Goal: Task Accomplishment & Management: Manage account settings

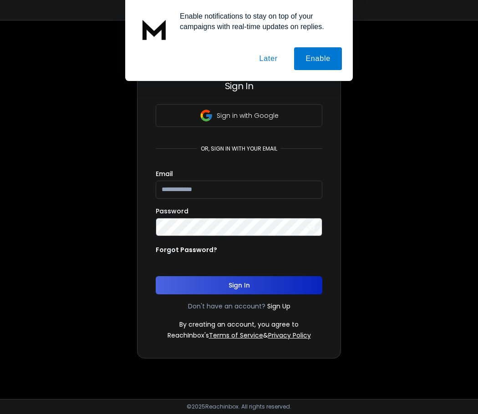
click at [261, 184] on input "email" at bounding box center [239, 190] width 167 height 18
type input "**********"
click at [156, 276] on button "Sign In" at bounding box center [239, 285] width 167 height 18
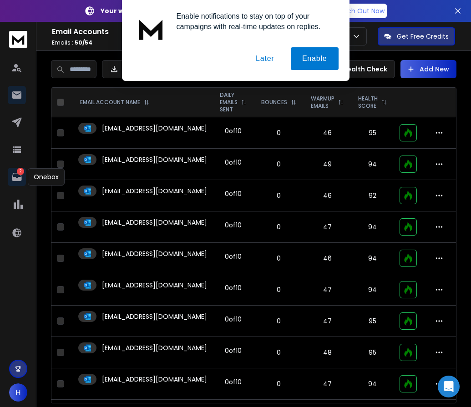
click at [22, 179] on link "2" at bounding box center [17, 177] width 18 height 18
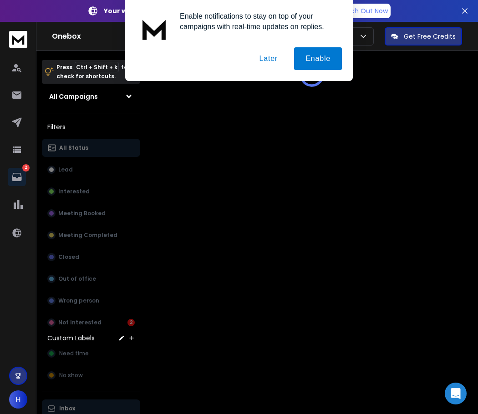
click at [273, 60] on button "Later" at bounding box center [268, 58] width 41 height 23
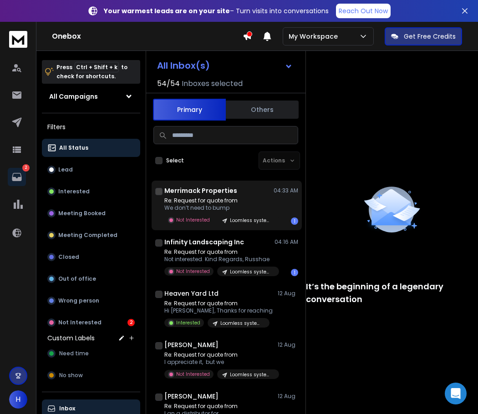
click at [234, 204] on p "Re: Request for quote from" at bounding box center [218, 200] width 109 height 7
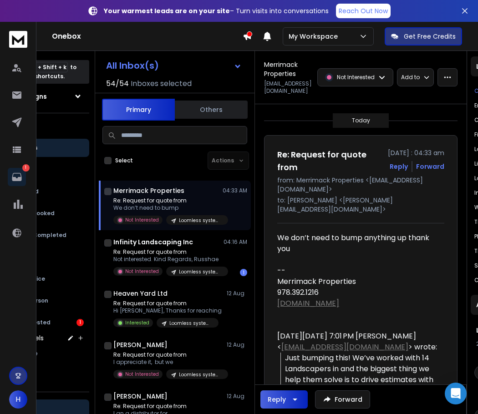
scroll to position [0, 51]
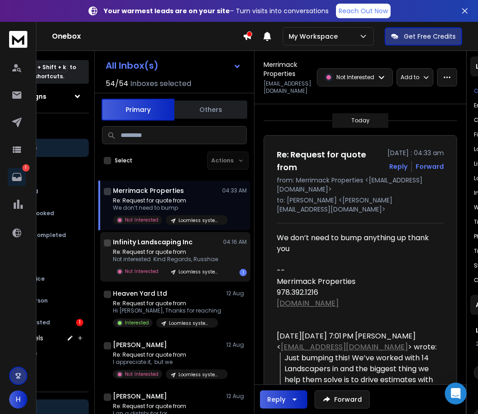
click at [188, 252] on p "Re: Request for quote from" at bounding box center [167, 251] width 109 height 7
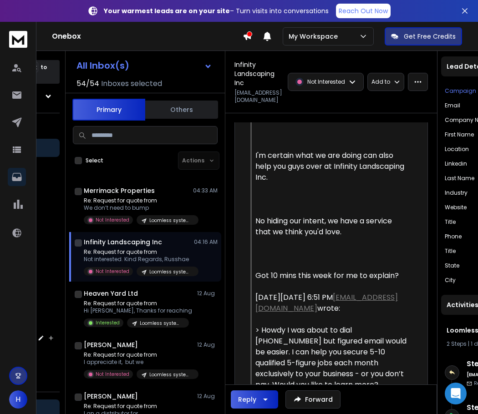
scroll to position [331, 0]
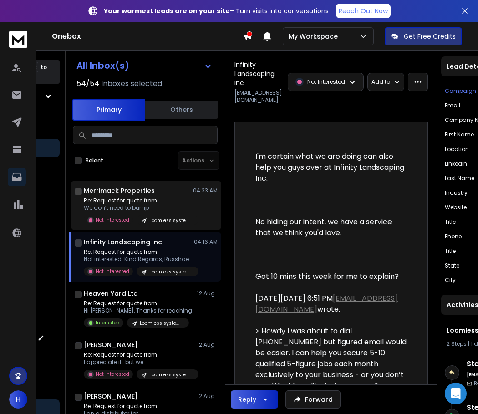
click at [152, 205] on p "We don’t need to bump" at bounding box center [138, 207] width 109 height 7
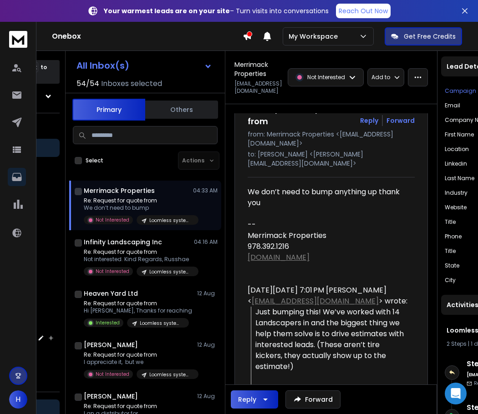
scroll to position [46, 0]
click at [330, 264] on div at bounding box center [328, 269] width 160 height 11
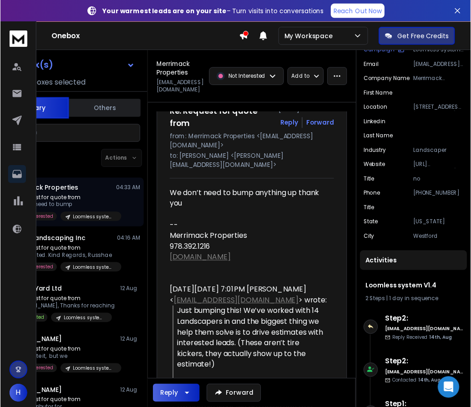
scroll to position [0, 0]
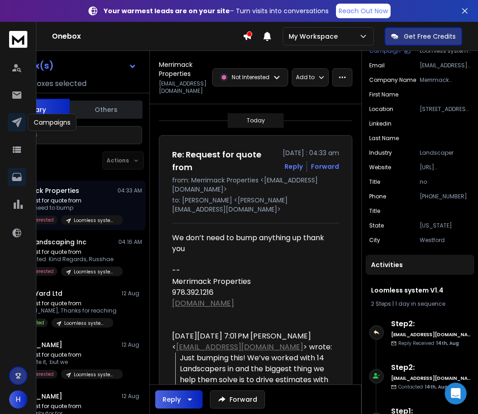
click at [15, 124] on icon at bounding box center [16, 122] width 11 height 11
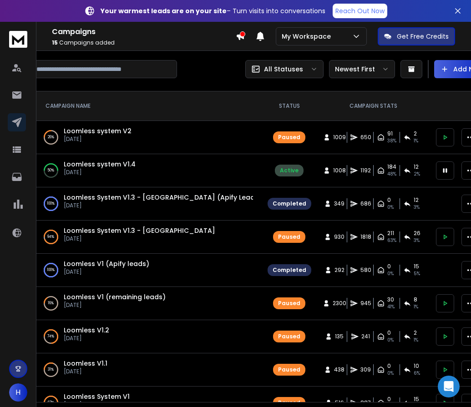
click at [136, 174] on p "14 days ago" at bounding box center [100, 172] width 72 height 7
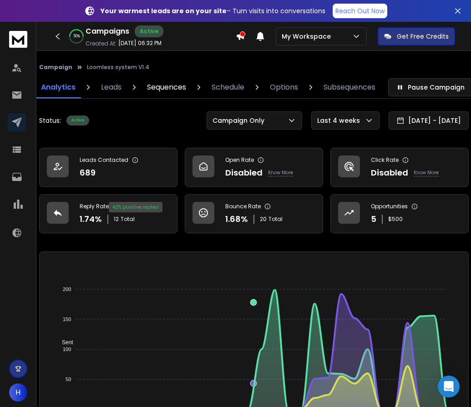
click at [164, 90] on p "Sequences" at bounding box center [166, 87] width 39 height 11
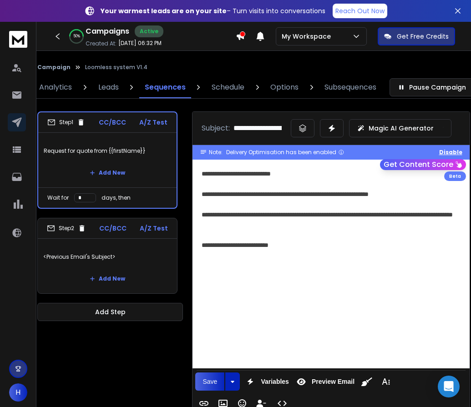
click at [142, 259] on p "<Previous Email's Subject>" at bounding box center [107, 256] width 128 height 25
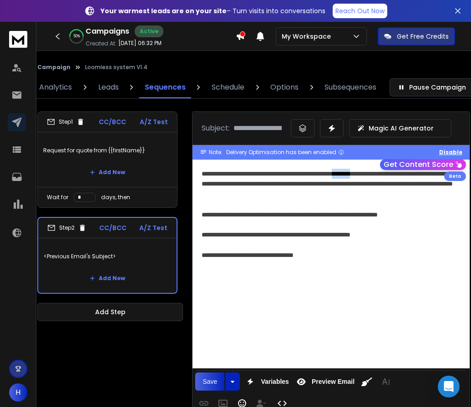
drag, startPoint x: 382, startPoint y: 175, endPoint x: 361, endPoint y: 175, distance: 20.9
click at [361, 175] on div "**********" at bounding box center [331, 184] width 259 height 30
drag, startPoint x: 361, startPoint y: 175, endPoint x: 384, endPoint y: 178, distance: 22.9
click at [384, 178] on div "**********" at bounding box center [331, 184] width 259 height 30
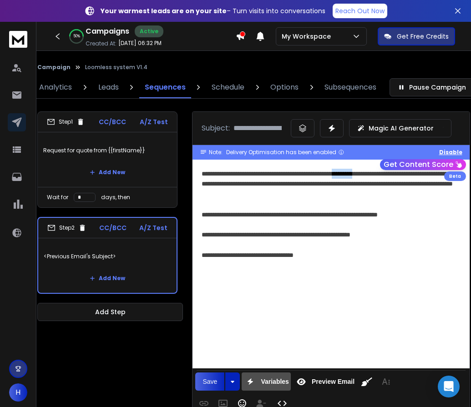
click at [268, 389] on div "Variables" at bounding box center [266, 382] width 49 height 15
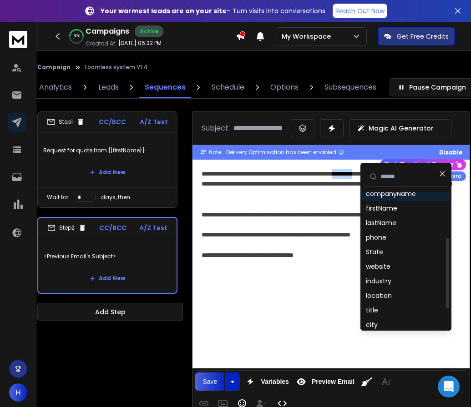
scroll to position [77, 0]
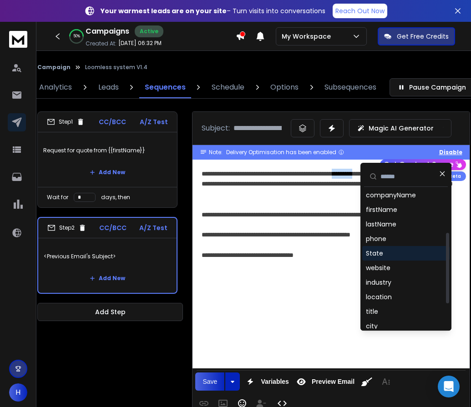
click at [387, 250] on div "State" at bounding box center [405, 253] width 87 height 15
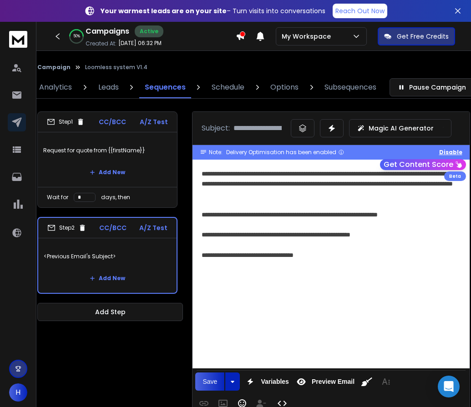
scroll to position [28, 0]
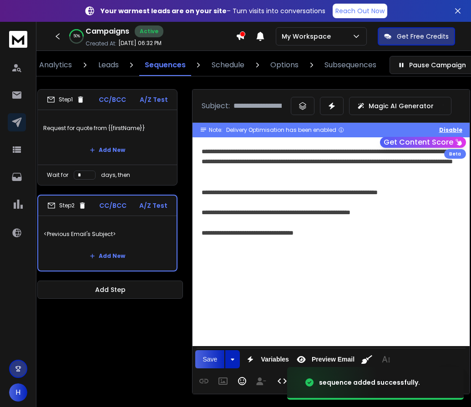
click at [297, 272] on div "**********" at bounding box center [331, 241] width 277 height 209
click at [61, 65] on p "Analytics" at bounding box center [55, 65] width 33 height 11
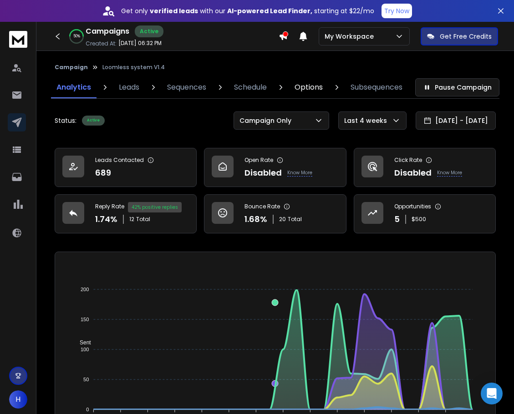
click at [312, 86] on p "Options" at bounding box center [308, 87] width 28 height 11
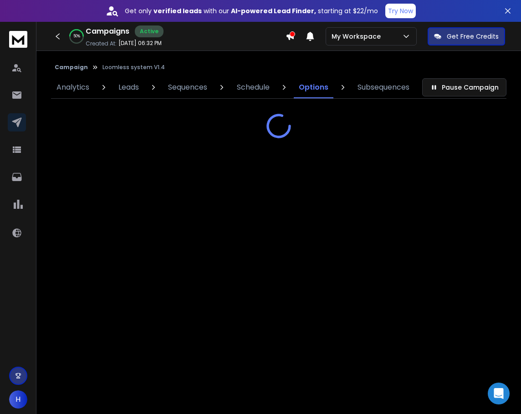
select select "*"
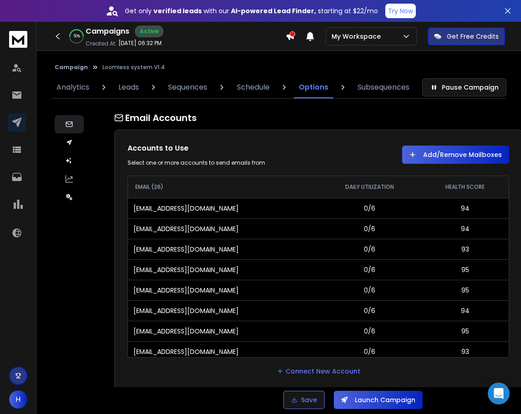
click at [461, 161] on button "Add/Remove Mailboxes" at bounding box center [455, 155] width 107 height 18
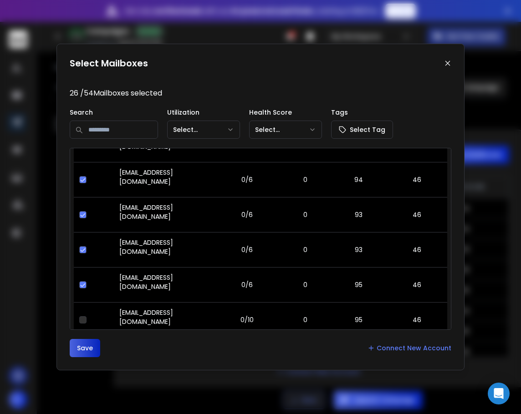
scroll to position [370, 0]
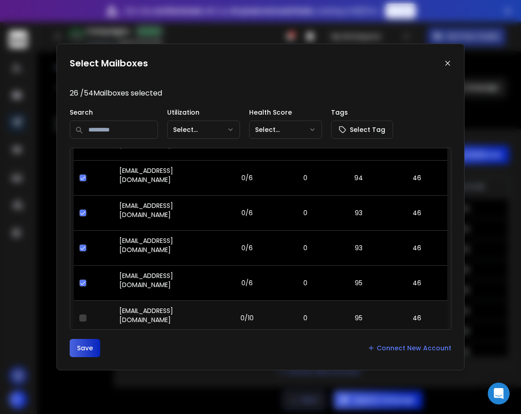
click at [84, 314] on button "button" at bounding box center [82, 317] width 7 height 7
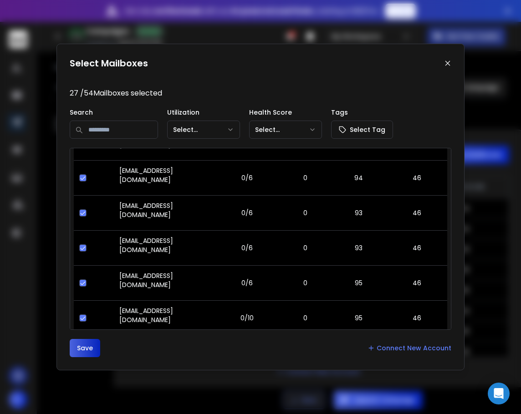
click at [81, 350] on button "button" at bounding box center [82, 353] width 7 height 7
click at [83, 385] on button "button" at bounding box center [82, 388] width 7 height 7
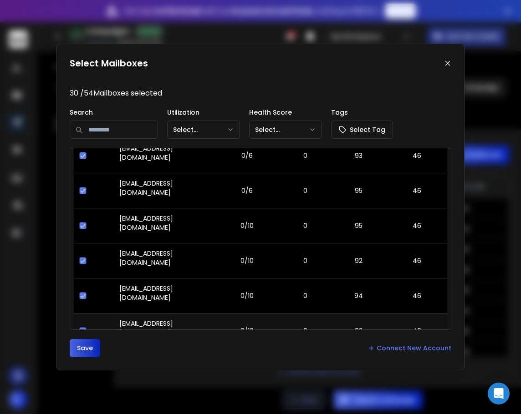
scroll to position [463, 0]
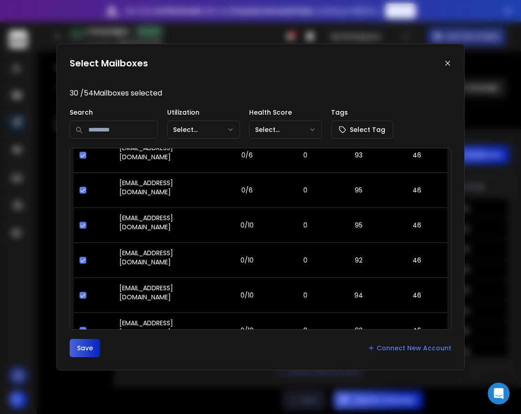
click at [86, 362] on button "button" at bounding box center [82, 365] width 7 height 7
click at [81, 362] on button "button" at bounding box center [82, 365] width 7 height 7
click at [81, 397] on button "button" at bounding box center [82, 400] width 7 height 7
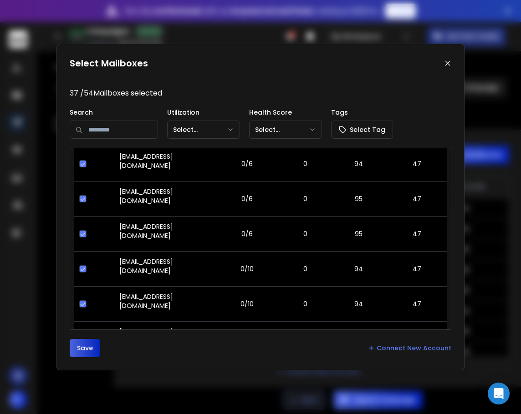
scroll to position [982, 0]
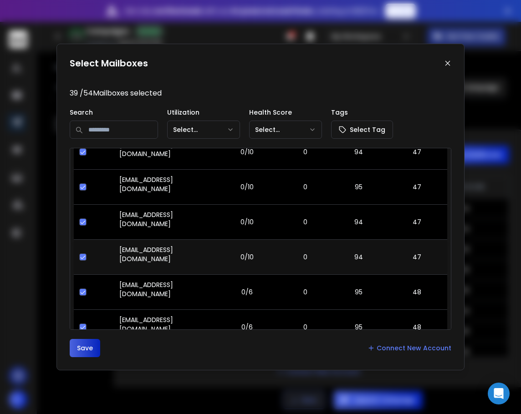
scroll to position [1238, 0]
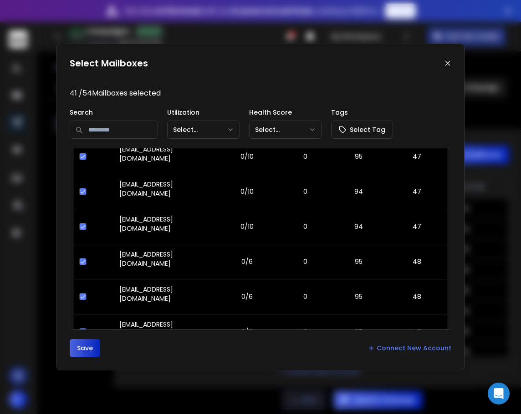
scroll to position [1272, 0]
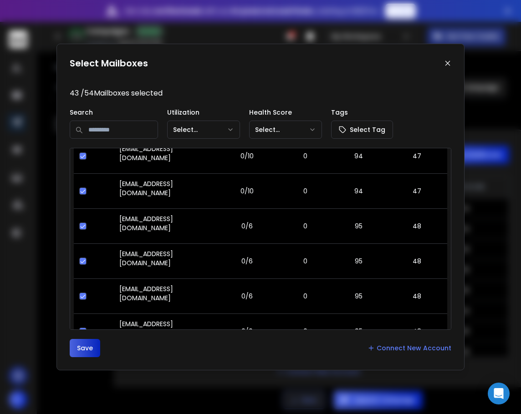
scroll to position [1304, 0]
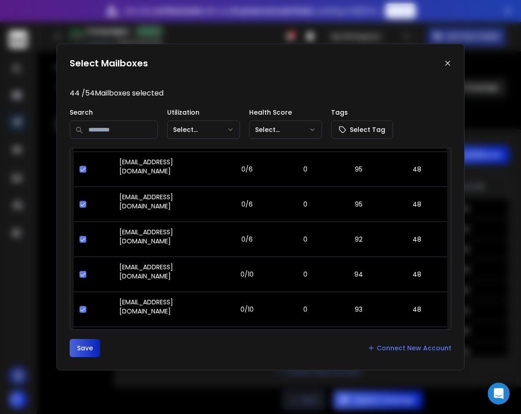
scroll to position [1496, 0]
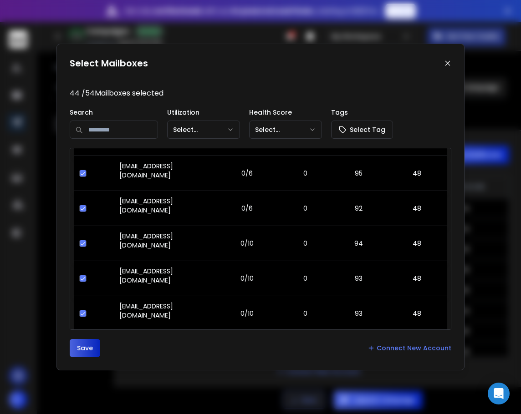
click at [82, 350] on button "Save" at bounding box center [85, 348] width 30 height 18
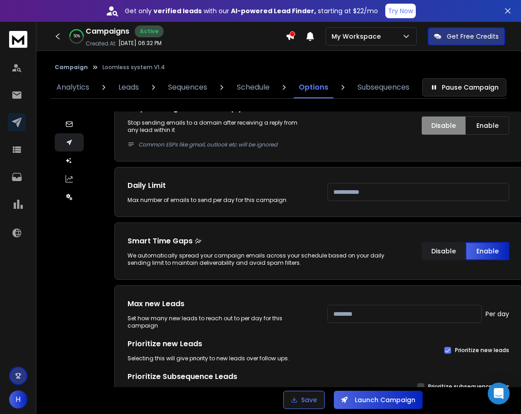
scroll to position [390, 0]
click at [332, 314] on input "**" at bounding box center [404, 313] width 154 height 18
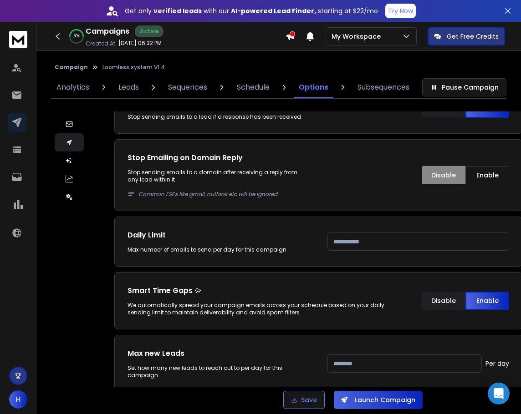
scroll to position [340, 0]
type input "***"
click at [341, 243] on input "***" at bounding box center [418, 242] width 182 height 18
drag, startPoint x: 336, startPoint y: 243, endPoint x: 319, endPoint y: 246, distance: 17.6
click at [319, 246] on div "Daily Limit Max number of emails to send per day for this campaign ***" at bounding box center [317, 242] width 381 height 24
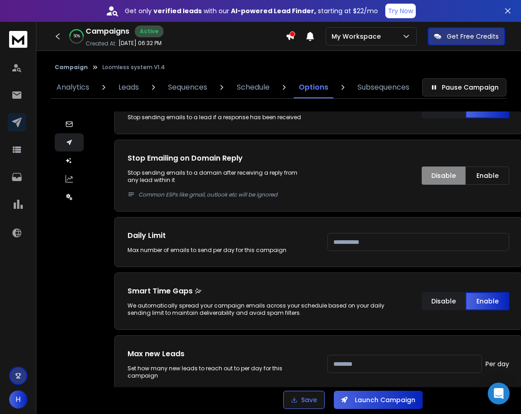
type input "***"
click at [319, 246] on div "Daily Limit Max number of emails to send per day for this campaign ***" at bounding box center [317, 242] width 381 height 24
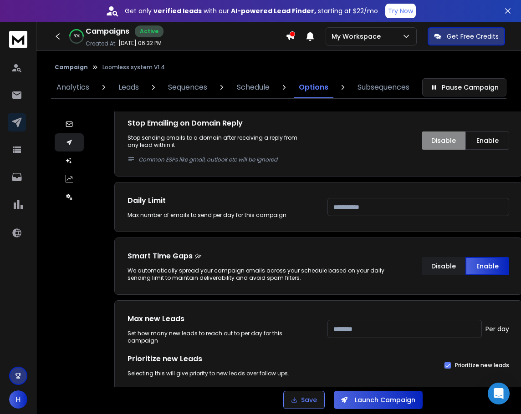
scroll to position [377, 0]
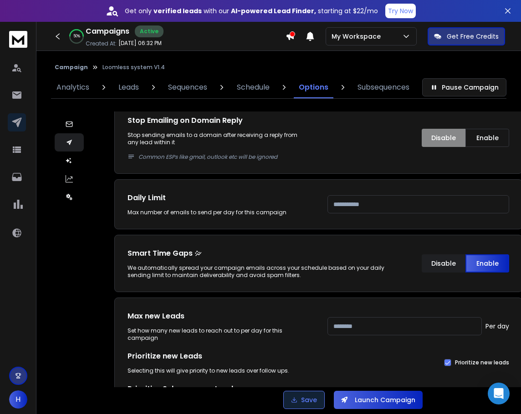
click at [304, 401] on button "Save" at bounding box center [303, 400] width 41 height 18
click at [364, 405] on button "Launch Campaign" at bounding box center [378, 400] width 89 height 18
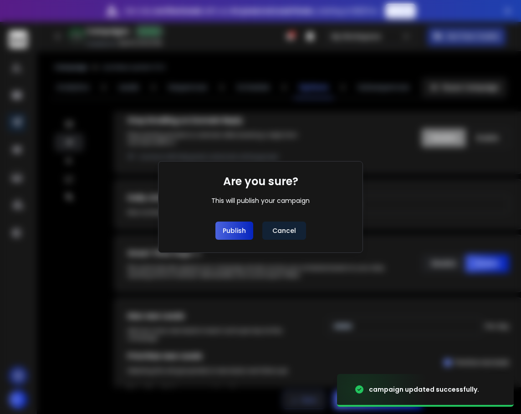
click at [237, 232] on button "Publish" at bounding box center [234, 231] width 38 height 18
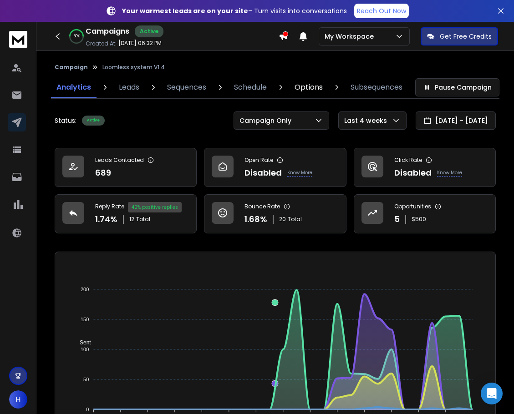
click at [303, 86] on p "Options" at bounding box center [308, 87] width 28 height 11
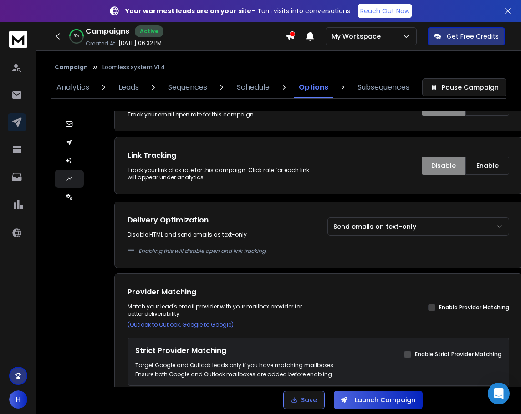
scroll to position [1077, 0]
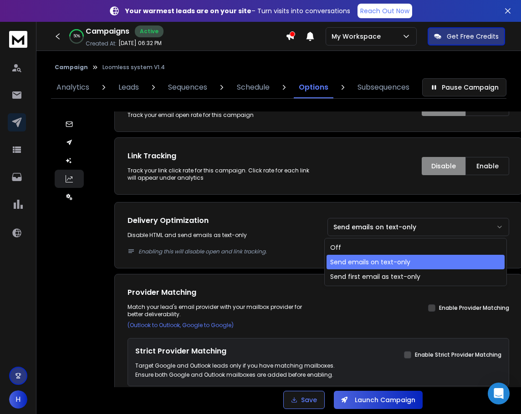
click at [487, 227] on button "Send emails on text-only" at bounding box center [418, 227] width 182 height 18
select select "*"
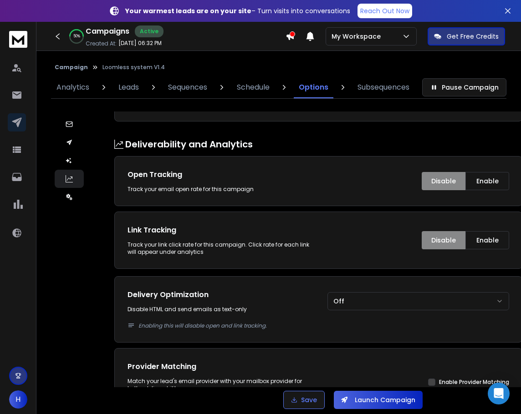
scroll to position [1002, 0]
click at [482, 186] on button "Enable" at bounding box center [487, 181] width 44 height 18
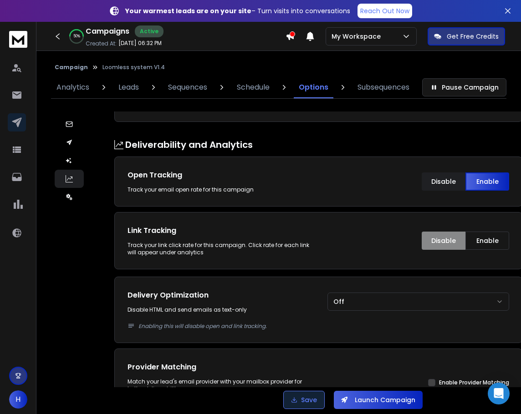
click at [305, 401] on button "Save" at bounding box center [303, 400] width 41 height 18
click at [353, 394] on button "Launch Campaign" at bounding box center [378, 400] width 89 height 18
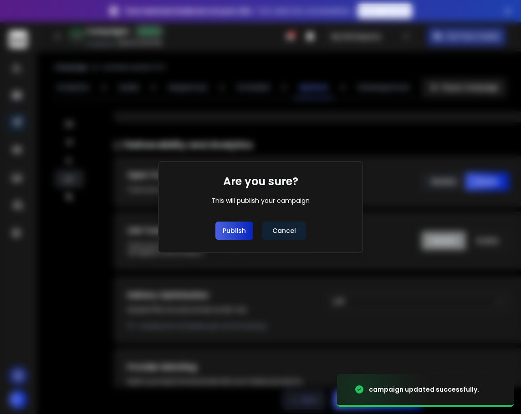
click at [217, 232] on button "Publish" at bounding box center [234, 231] width 38 height 18
